Goal: Communication & Community: Answer question/provide support

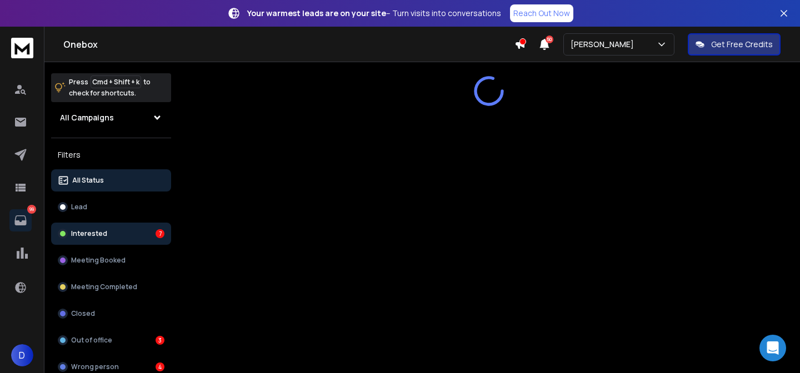
click at [94, 235] on p "Interested" at bounding box center [89, 233] width 36 height 9
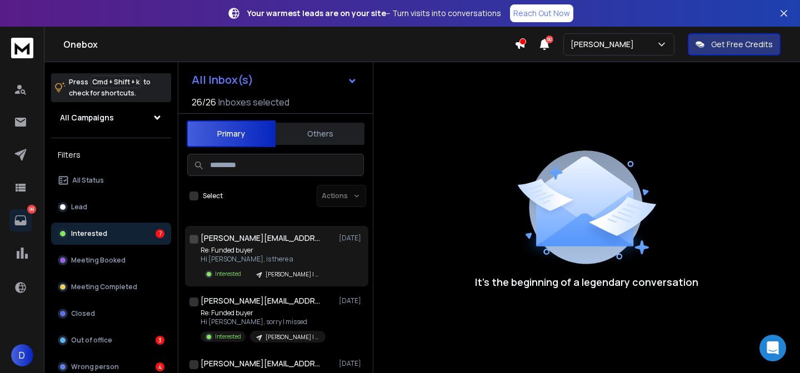
scroll to position [58, 0]
click at [283, 253] on p "Re: Funded buyer" at bounding box center [263, 249] width 125 height 9
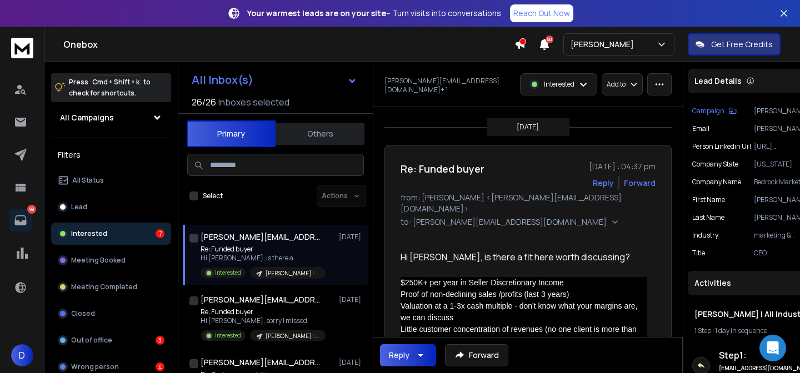
click at [602, 184] on button "Reply" at bounding box center [603, 183] width 21 height 11
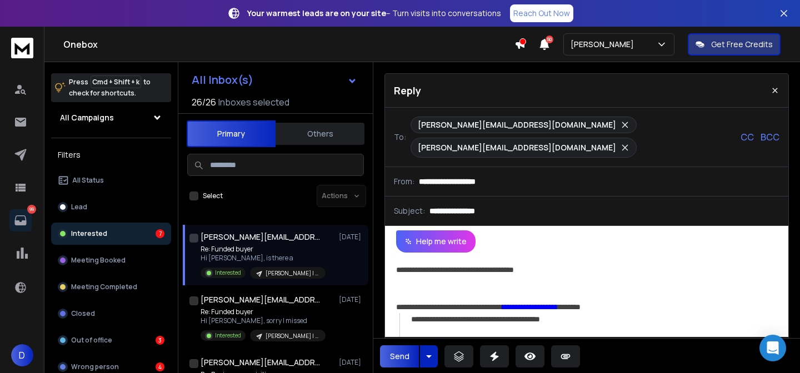
click at [441, 264] on div "**********" at bounding box center [585, 270] width 378 height 12
click at [565, 264] on div "**********" at bounding box center [585, 270] width 378 height 12
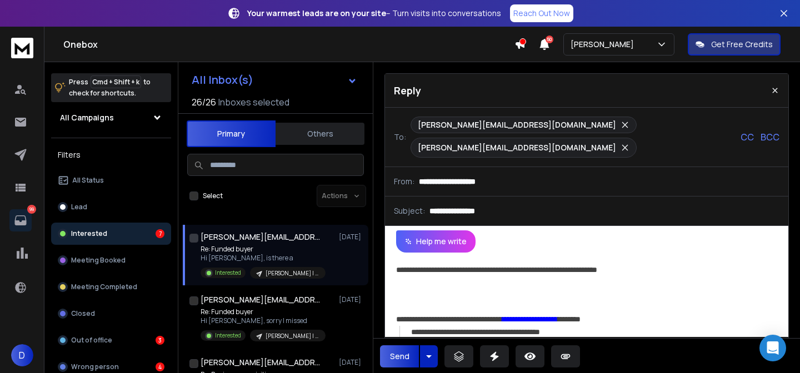
click at [544, 276] on div at bounding box center [585, 282] width 378 height 12
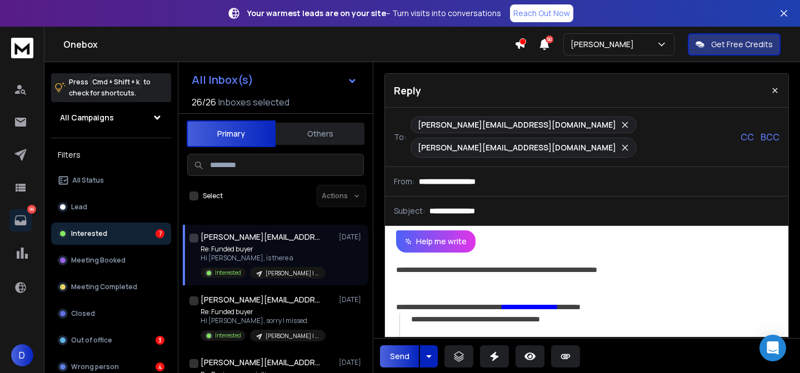
click at [405, 354] on button "Send" at bounding box center [399, 357] width 39 height 22
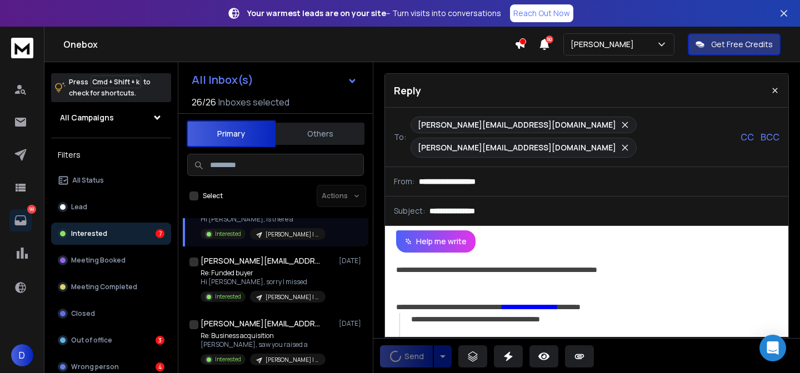
scroll to position [123, 0]
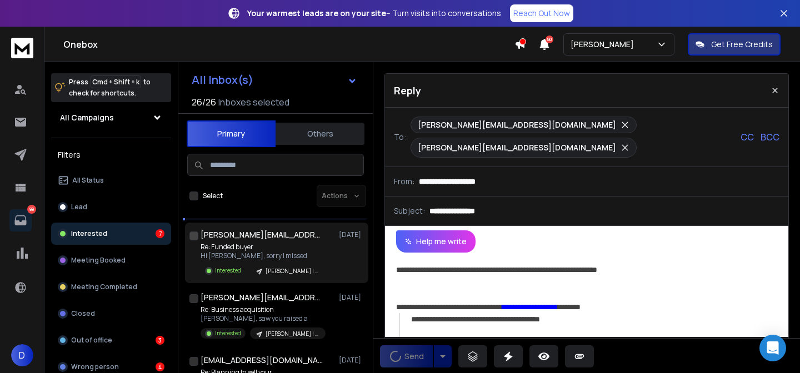
click at [260, 237] on h1 "[PERSON_NAME][EMAIL_ADDRESS][DOMAIN_NAME] +1" at bounding box center [262, 234] width 122 height 11
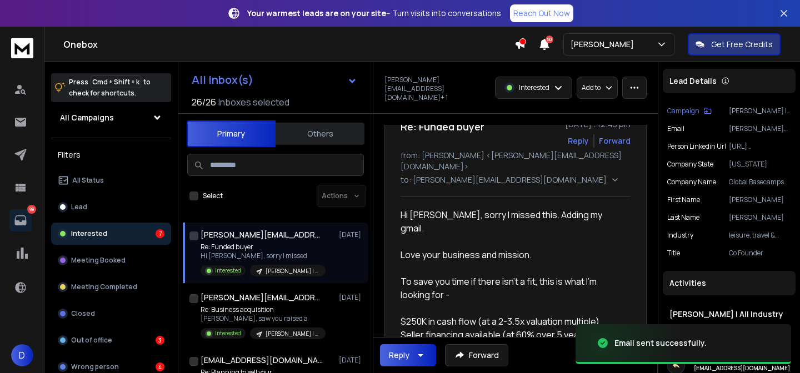
scroll to position [88, 0]
